Goal: Task Accomplishment & Management: Manage account settings

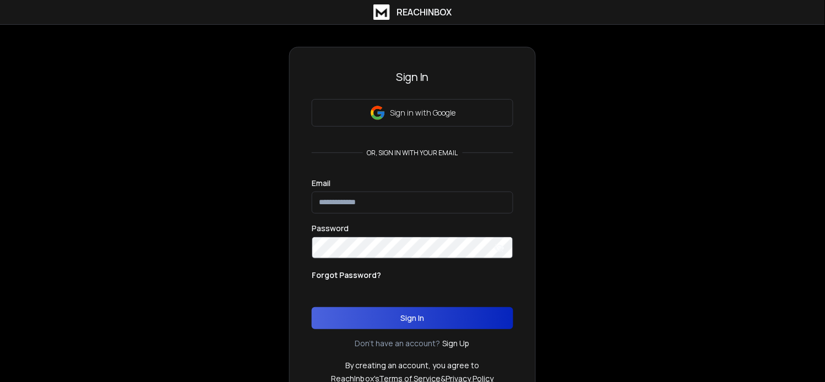
type input "**********"
click at [392, 317] on button "Sign In" at bounding box center [413, 318] width 202 height 22
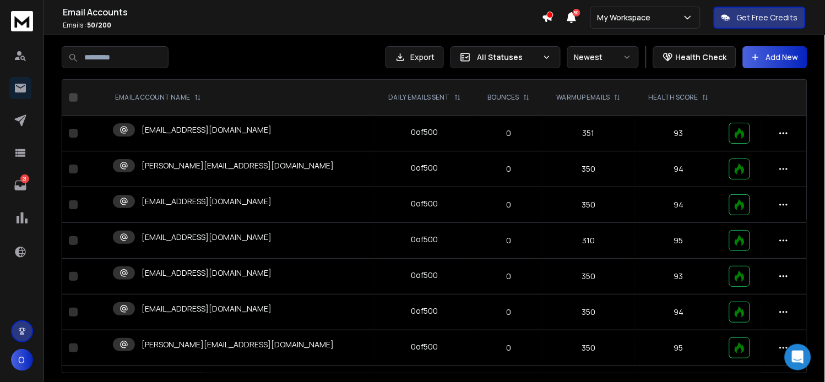
click at [818, 83] on div "Export All Statuses Newest Health Check Add New EMAIL ACCOUNT NAME DAILY EMAILS…" at bounding box center [434, 209] width 781 height 349
